Goal: Information Seeking & Learning: Find contact information

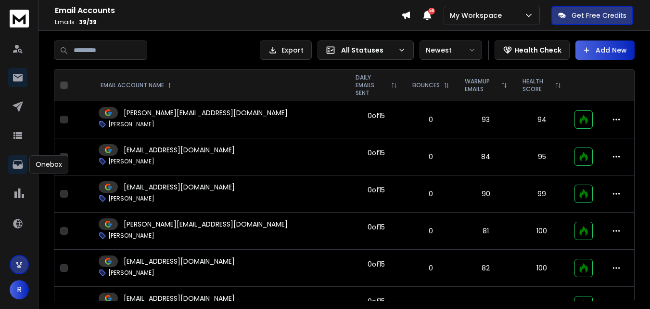
click at [15, 166] on icon at bounding box center [18, 164] width 10 height 9
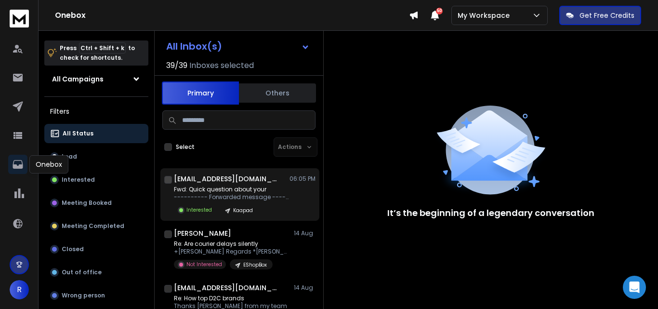
click at [238, 192] on p "Fwd: Quick question about your" at bounding box center [232, 189] width 116 height 8
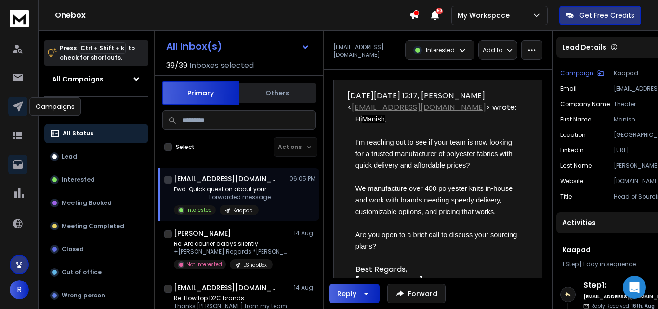
click at [12, 112] on link at bounding box center [17, 106] width 19 height 19
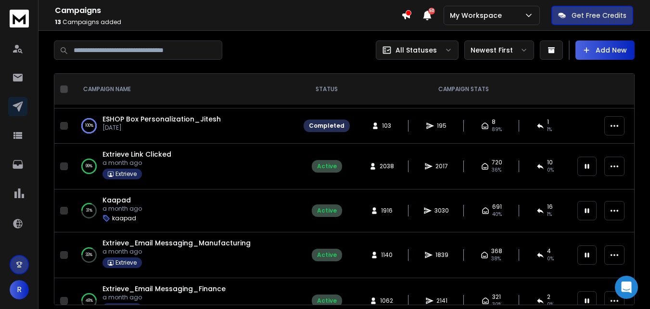
scroll to position [48, 0]
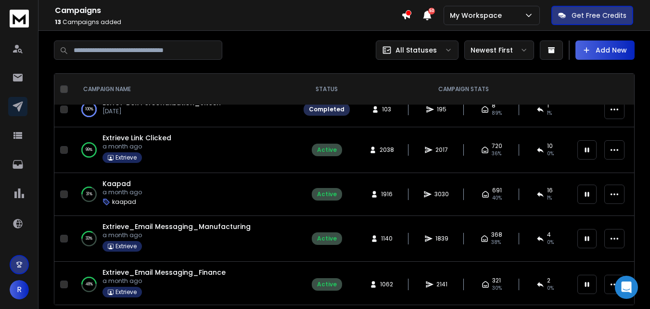
click at [127, 181] on span "Kaapad" at bounding box center [117, 184] width 28 height 10
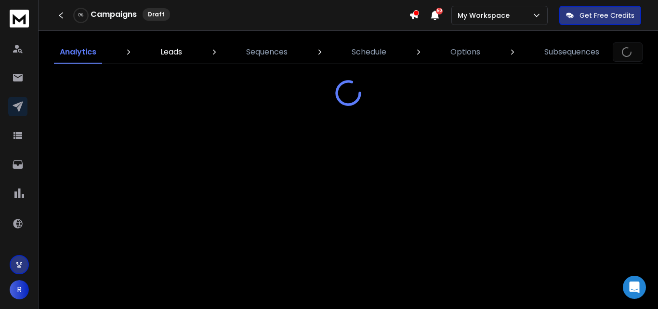
click at [168, 52] on p "Leads" at bounding box center [171, 52] width 22 height 12
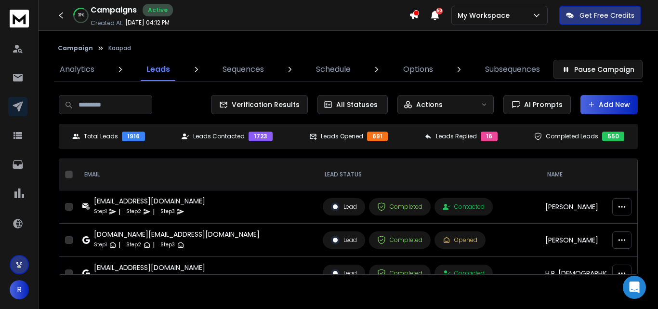
click at [131, 118] on div "Verification Results All Statuses Actions AI Prompts Add New Total Leads 1916 L…" at bounding box center [348, 180] width 579 height 170
click at [125, 134] on div "1916" at bounding box center [133, 136] width 23 height 10
copy div "1916"
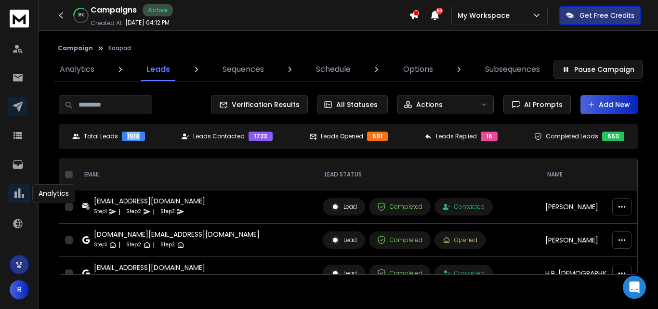
click at [22, 200] on link at bounding box center [19, 193] width 22 height 22
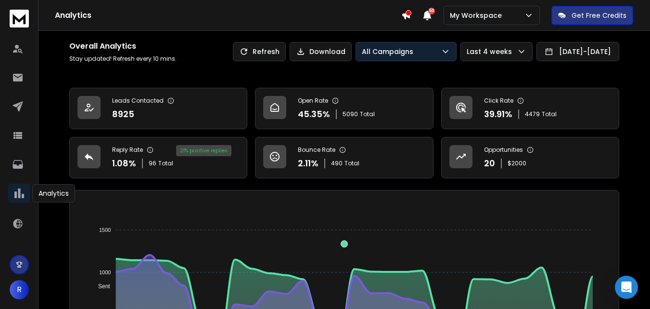
click at [361, 58] on button "All Campaigns" at bounding box center [406, 51] width 101 height 19
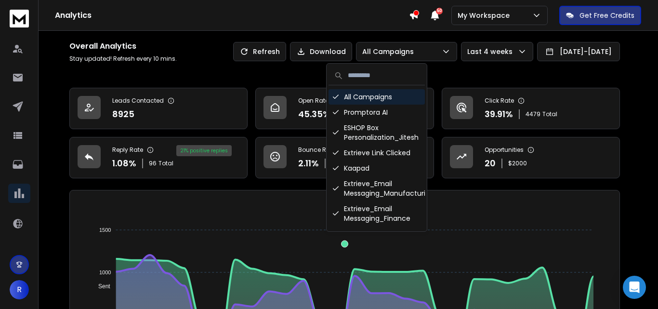
click at [363, 95] on div "All Campaigns" at bounding box center [376, 96] width 96 height 15
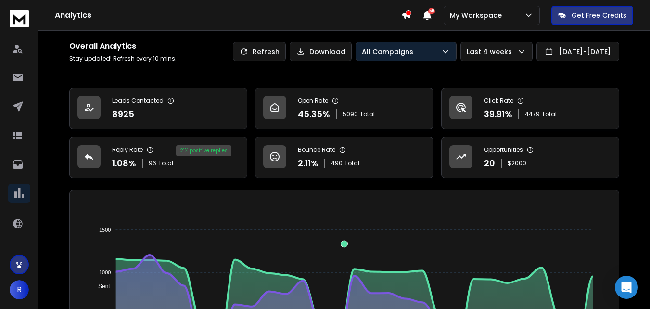
click at [362, 60] on button "All Campaigns" at bounding box center [406, 51] width 101 height 19
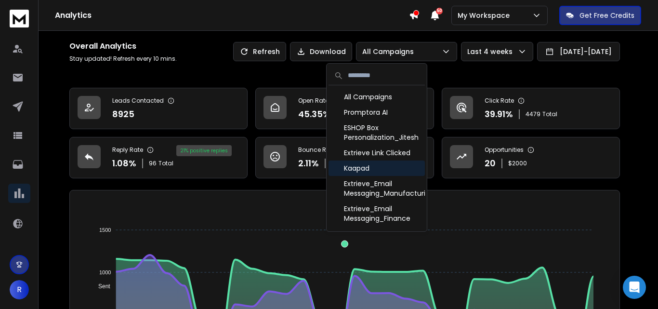
click at [366, 168] on div "Kaapad" at bounding box center [376, 167] width 96 height 15
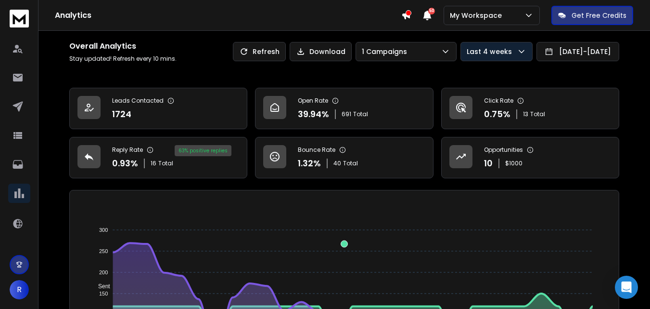
click at [467, 50] on p "Last 4 weeks" at bounding box center [491, 52] width 49 height 10
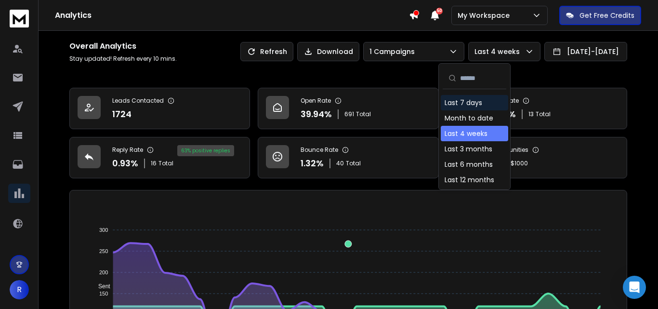
click at [529, 72] on div "Overall Analytics Stay updated! Refresh every 10 mins. Refresh Download 1 Campa…" at bounding box center [347, 287] width 557 height 494
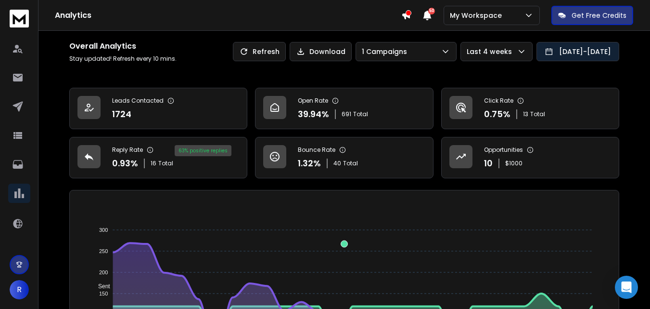
click at [549, 51] on button "[DATE] - [DATE]" at bounding box center [578, 51] width 83 height 19
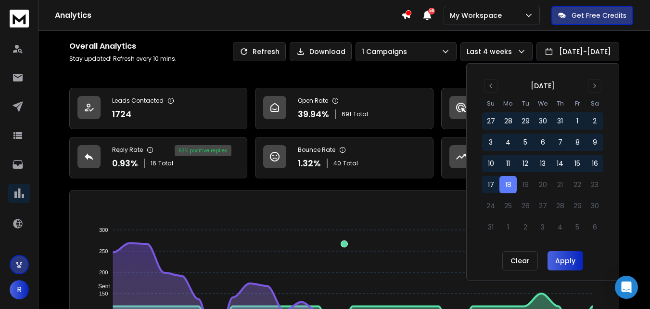
click at [596, 140] on button "9" at bounding box center [594, 141] width 17 height 17
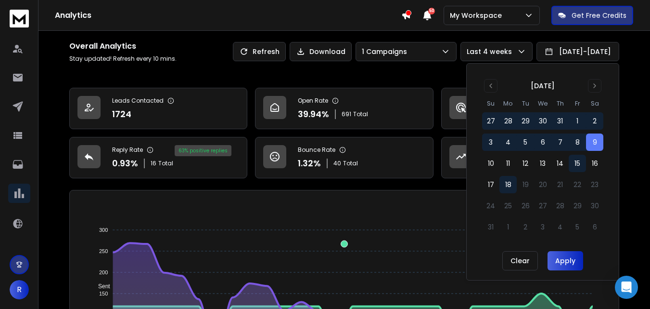
click at [580, 163] on button "15" at bounding box center [577, 163] width 17 height 17
click at [594, 153] on tbody "27 28 29 30 31 1 2 3 4 5 6 7 8 9 10 11 12 13 14 15 16 17 18 19 20 21 22 23 24 2…" at bounding box center [542, 171] width 121 height 127
click at [596, 145] on button "9" at bounding box center [594, 141] width 17 height 17
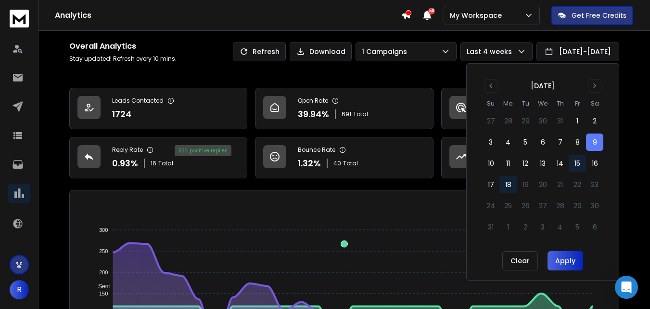
click at [580, 162] on button "15" at bounding box center [577, 163] width 17 height 17
click at [567, 259] on button "Apply" at bounding box center [566, 260] width 36 height 19
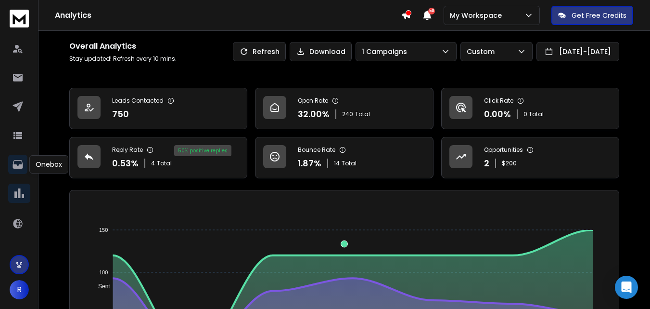
click at [17, 163] on icon at bounding box center [18, 164] width 12 height 12
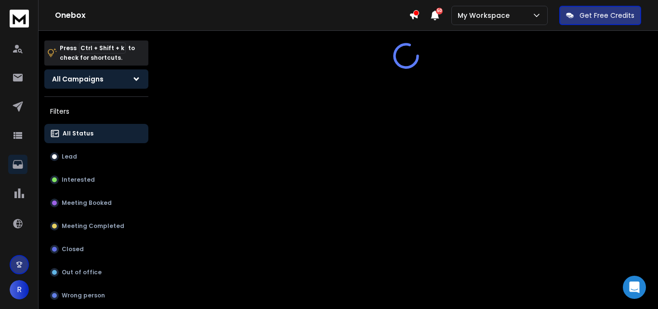
click at [90, 77] on h1 "All Campaigns" at bounding box center [78, 79] width 52 height 10
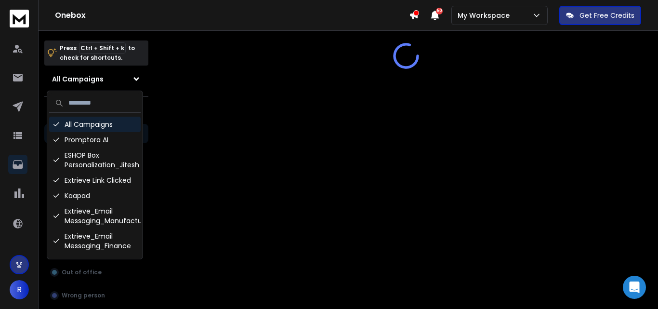
click at [92, 126] on div "All Campaigns" at bounding box center [94, 123] width 91 height 15
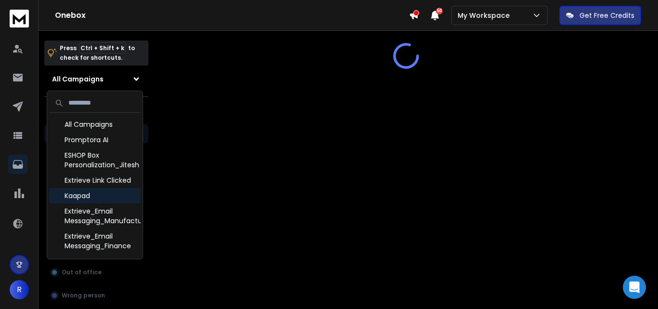
click at [97, 189] on div "Kaapad" at bounding box center [94, 195] width 91 height 15
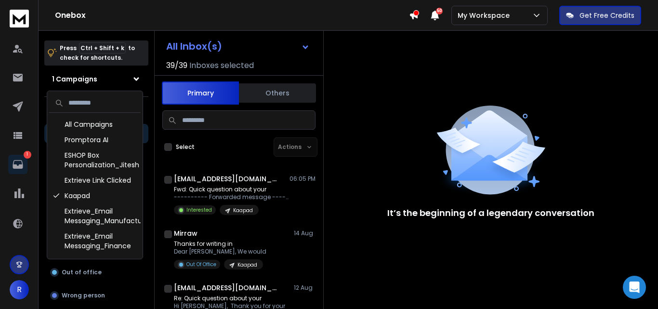
click at [147, 80] on div "Press Ctrl + Shift + k to check for shortcuts. 1 Campaigns 1 Campaigns Filters …" at bounding box center [97, 185] width 116 height 309
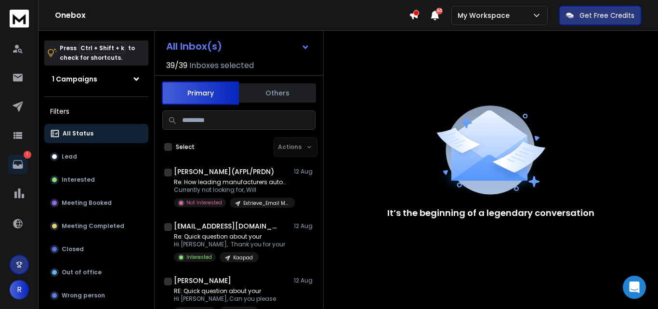
scroll to position [337, 0]
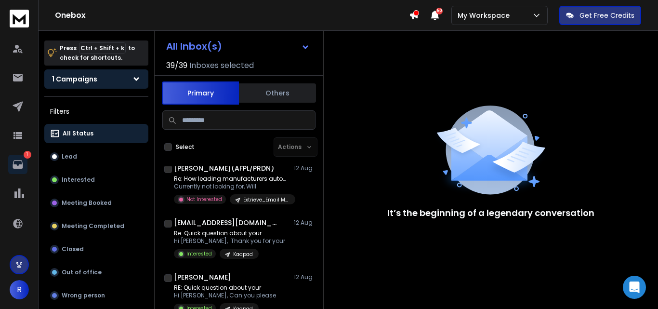
click at [94, 80] on h1 "1 Campaigns" at bounding box center [74, 79] width 45 height 10
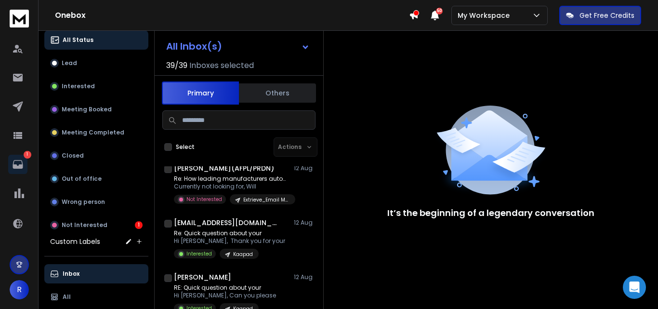
scroll to position [193, 0]
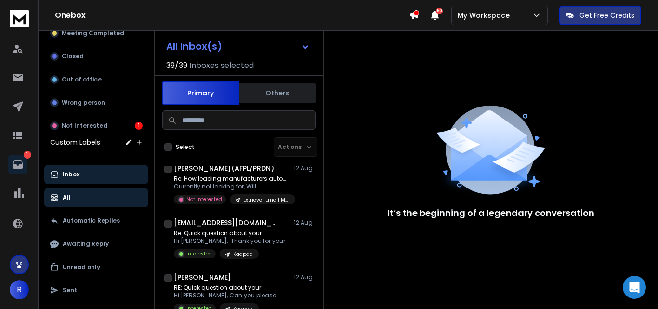
click at [94, 196] on button "All" at bounding box center [96, 197] width 104 height 19
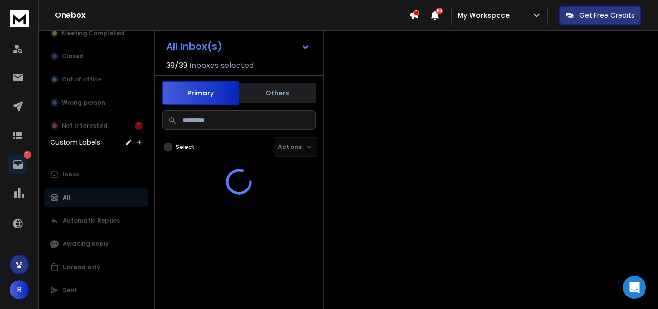
scroll to position [0, 0]
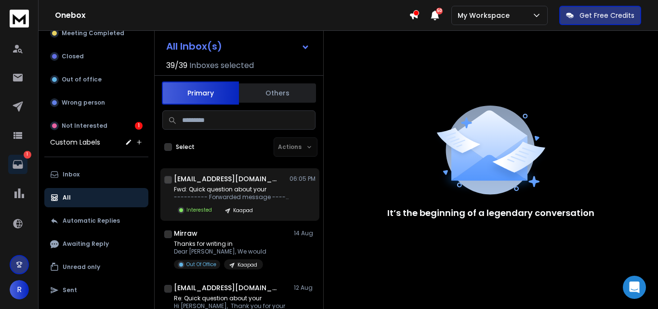
click at [236, 187] on p "Fwd: Quick question about your" at bounding box center [232, 189] width 116 height 8
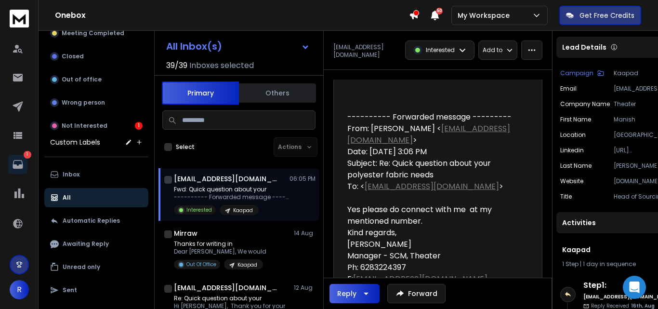
scroll to position [193, 0]
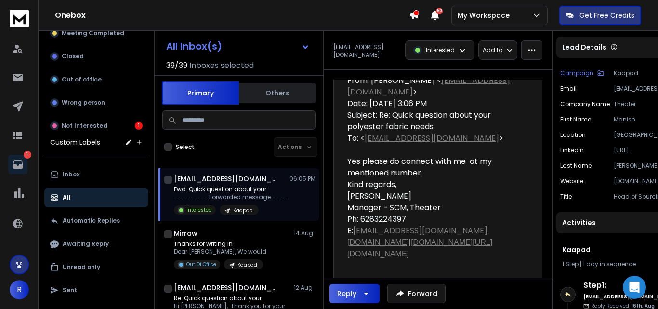
drag, startPoint x: 424, startPoint y: 158, endPoint x: 348, endPoint y: 160, distance: 75.6
click at [348, 190] on div "[PERSON_NAME] Manager - SCM, Theater" at bounding box center [433, 201] width 173 height 23
copy div "[PERSON_NAME]"
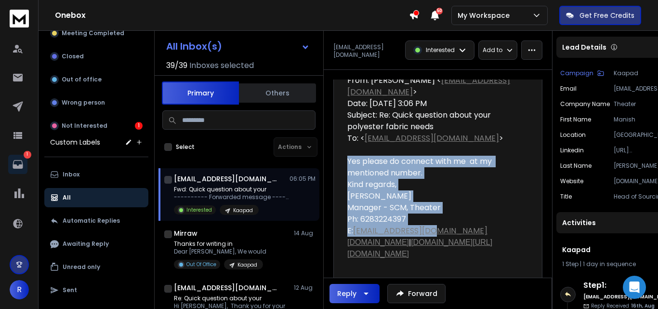
drag, startPoint x: 347, startPoint y: 122, endPoint x: 487, endPoint y: 195, distance: 157.8
click at [487, 195] on div "Yes please do connect with me at my mentioned number. Kind regards, [PERSON_NAM…" at bounding box center [433, 213] width 173 height 116
copy div "Yes please do connect with me at my mentioned number. Kind regards, [PERSON_NAM…"
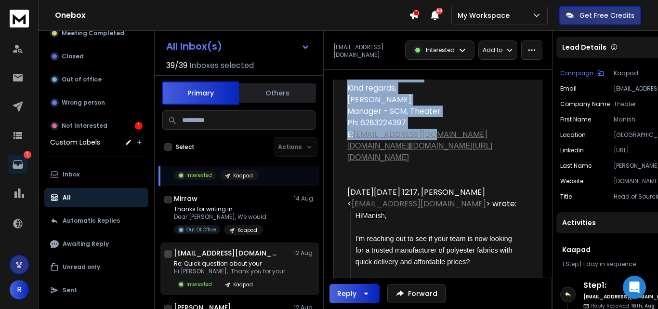
scroll to position [48, 0]
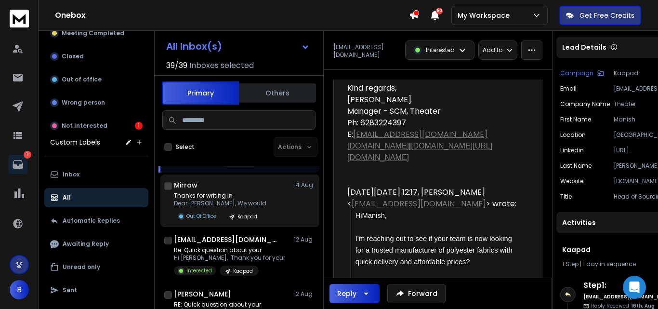
click at [262, 200] on p "Dear [PERSON_NAME], We would" at bounding box center [220, 203] width 92 height 8
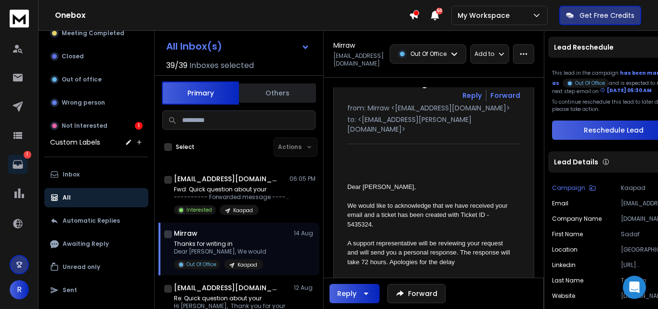
click at [404, 194] on p "Dear [PERSON_NAME], We would like to acknowledge that we have received your ema…" at bounding box center [429, 205] width 165 height 47
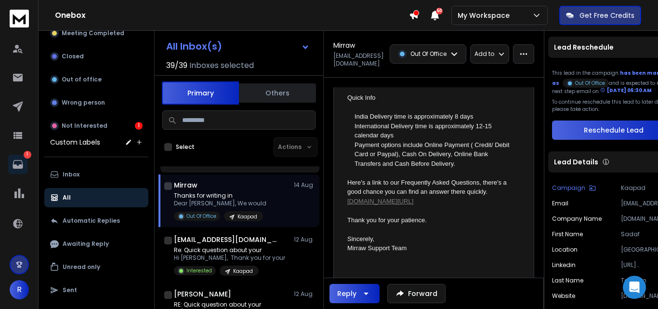
click at [271, 191] on div "Mirraw [DATE] Thanks for writing in Dear [PERSON_NAME], We would Out Of Office …" at bounding box center [245, 200] width 142 height 41
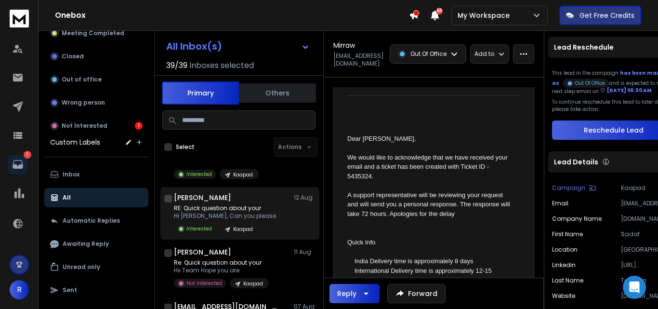
scroll to position [96, 0]
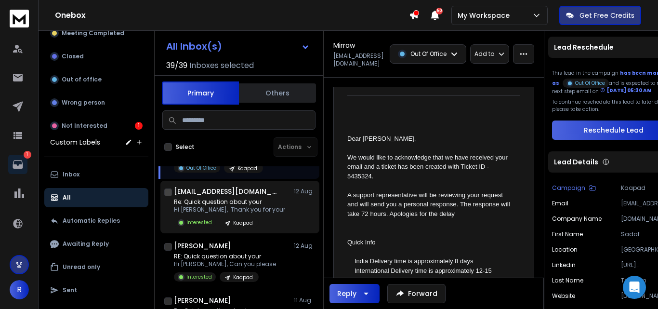
click at [269, 197] on div "[EMAIL_ADDRESS][DOMAIN_NAME] [DATE] Re: Quick question about your Hi [PERSON_NA…" at bounding box center [245, 206] width 142 height 41
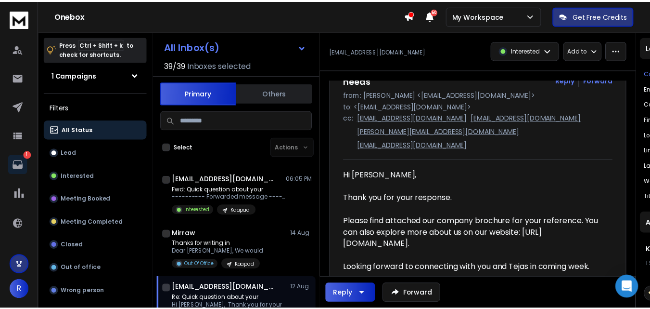
scroll to position [0, 0]
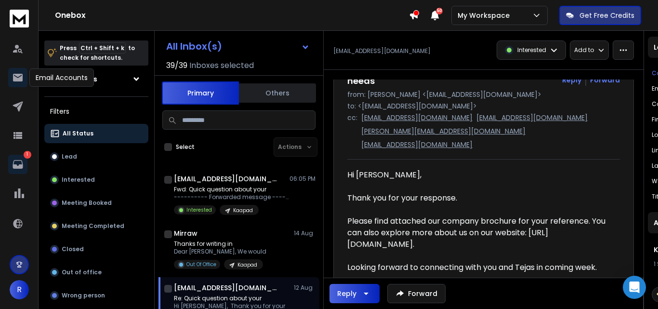
click at [24, 79] on link at bounding box center [17, 77] width 19 height 19
